Goal: Communication & Community: Answer question/provide support

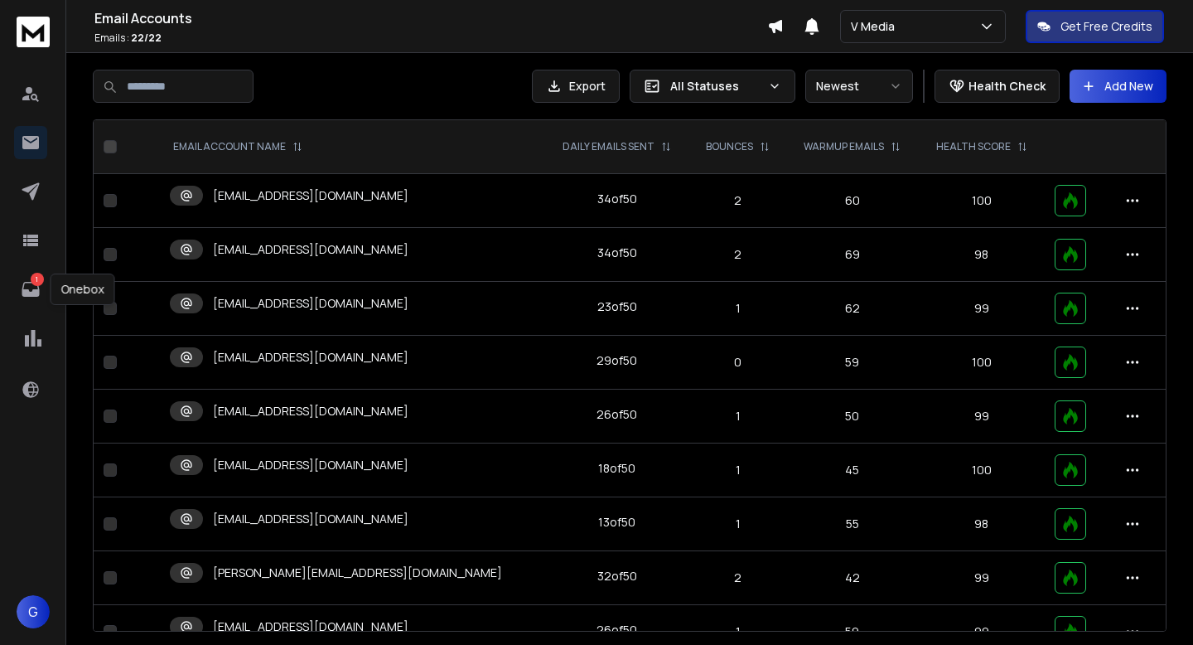
click at [28, 293] on icon at bounding box center [30, 289] width 17 height 15
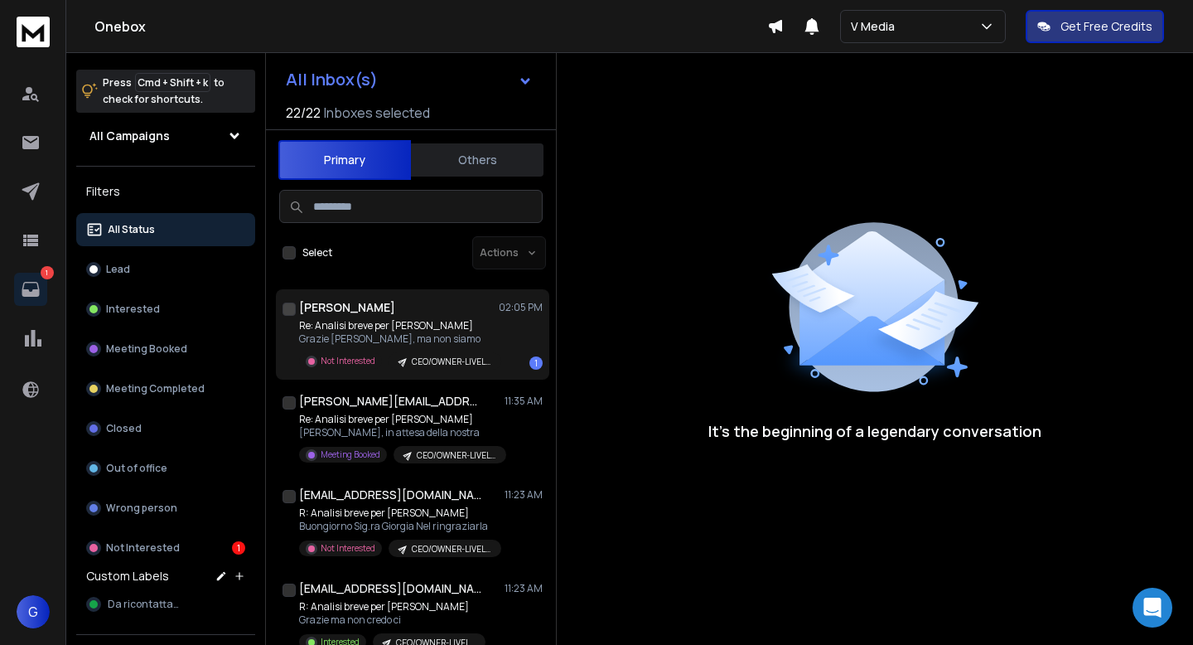
click at [380, 321] on p "Re: Analisi breve per [PERSON_NAME]" at bounding box center [398, 325] width 199 height 13
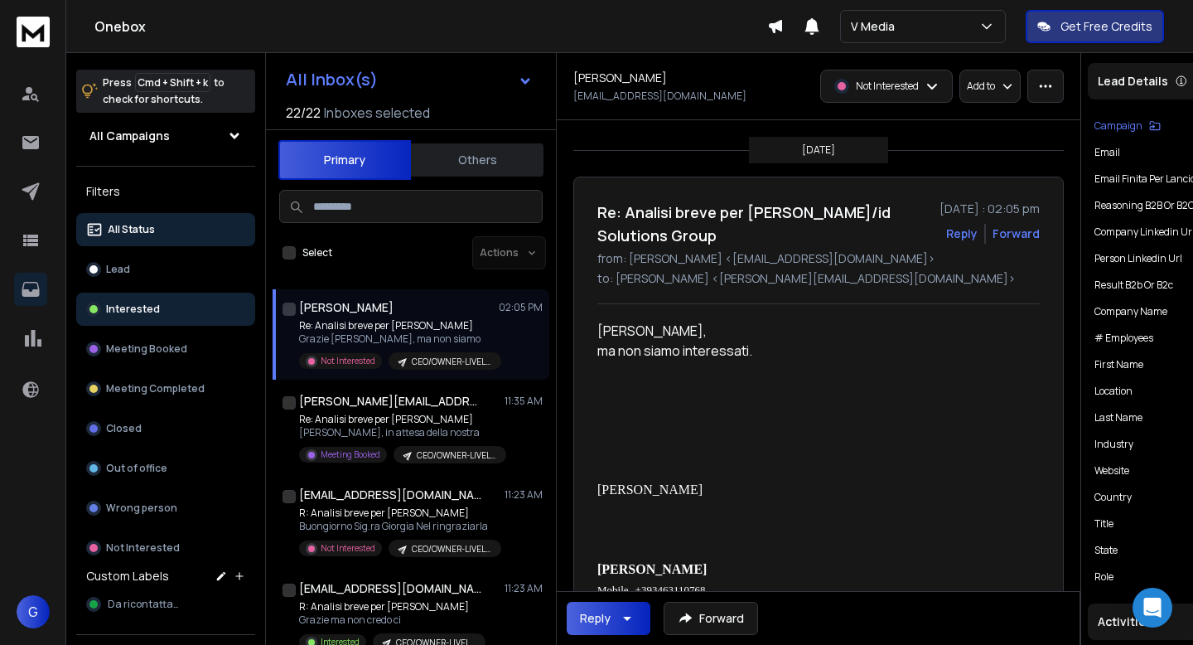
click at [164, 307] on button "Interested" at bounding box center [165, 308] width 179 height 33
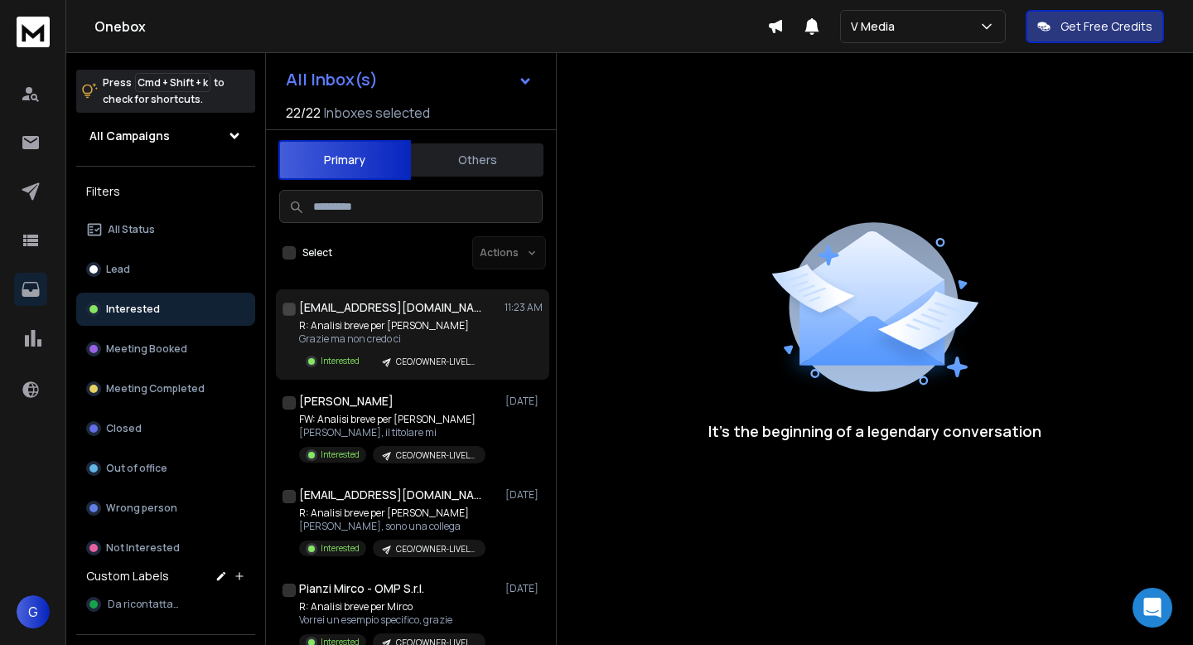
click at [383, 330] on p "R: Analisi breve per [PERSON_NAME]" at bounding box center [392, 325] width 186 height 13
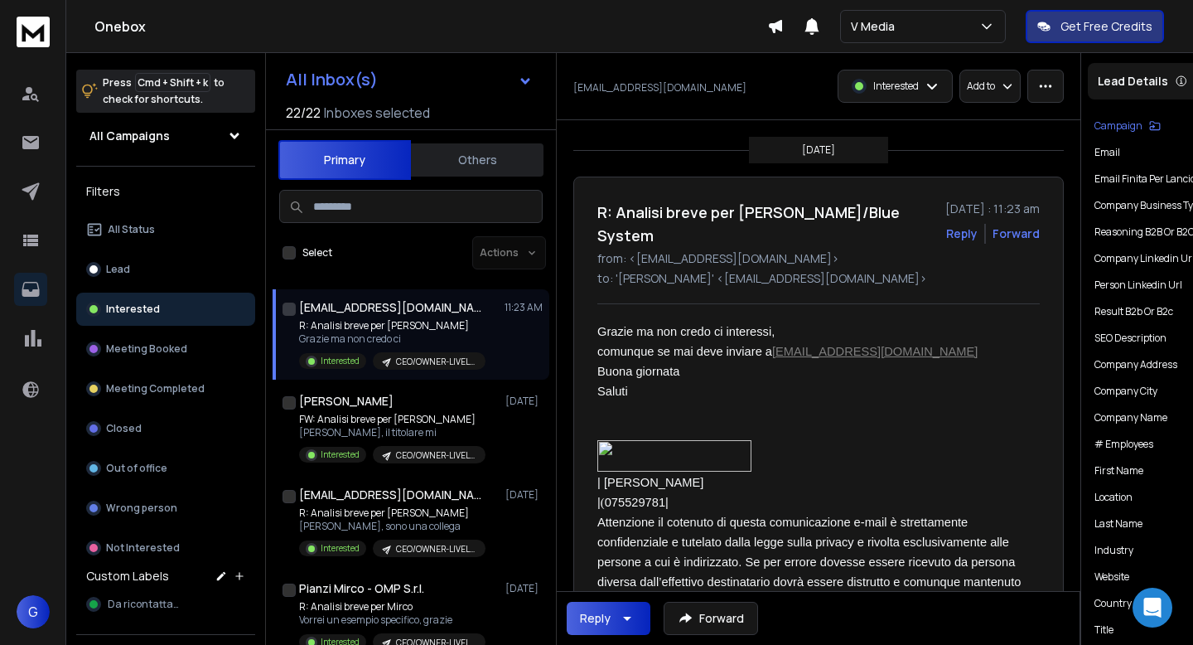
click at [601, 613] on div "Reply" at bounding box center [595, 618] width 31 height 17
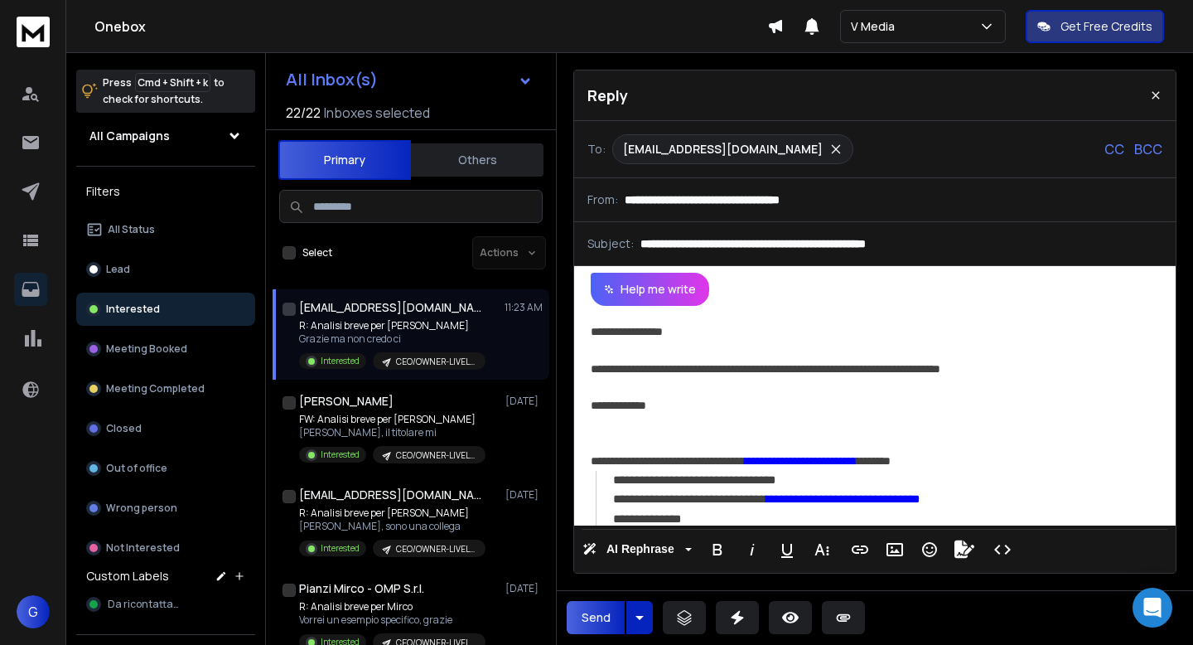
click at [592, 370] on div "**********" at bounding box center [872, 369] width 563 height 18
click at [603, 623] on button "Send" at bounding box center [596, 617] width 58 height 33
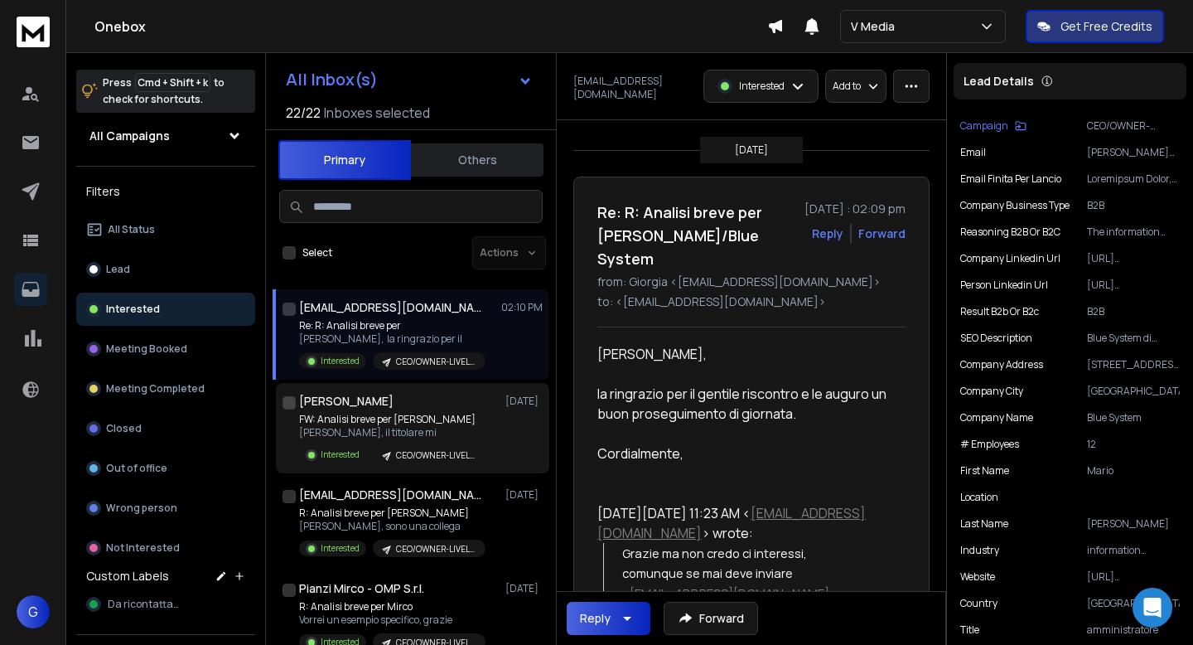
click at [407, 415] on p "FW: Analisi breve per [PERSON_NAME]" at bounding box center [392, 419] width 186 height 13
